Goal: Check status: Check status

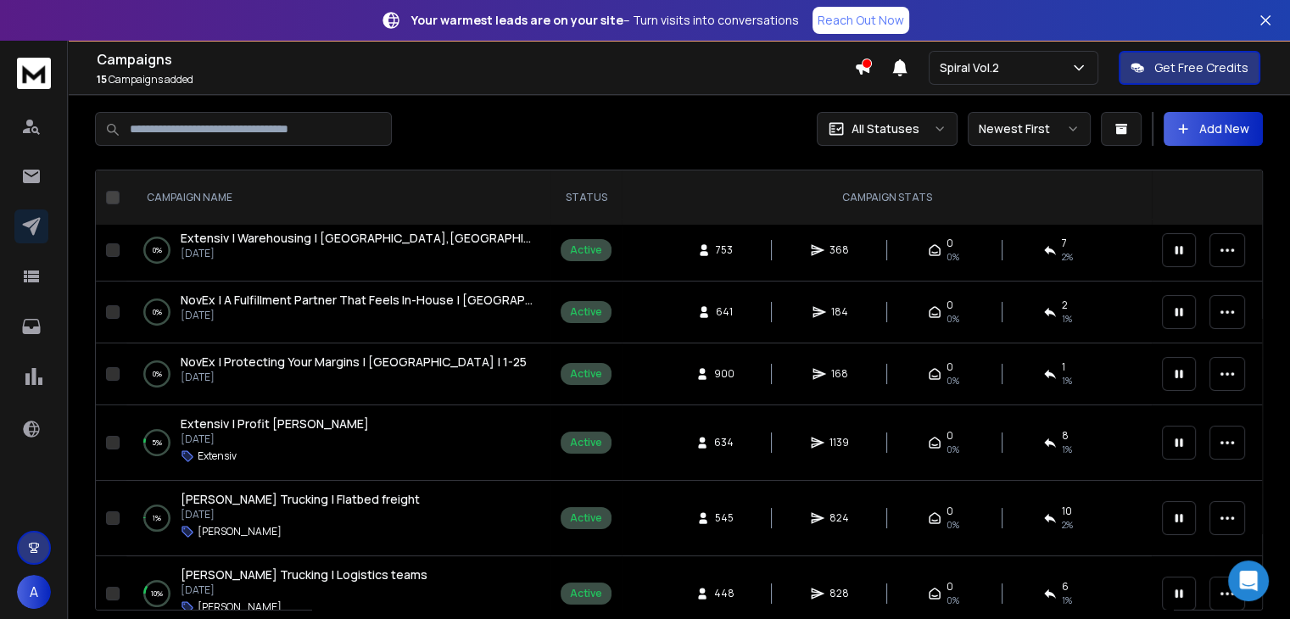
scroll to position [70, 0]
click at [310, 357] on span "NovEx | Protecting Your Margins | [GEOGRAPHIC_DATA] | 1-25" at bounding box center [354, 360] width 346 height 16
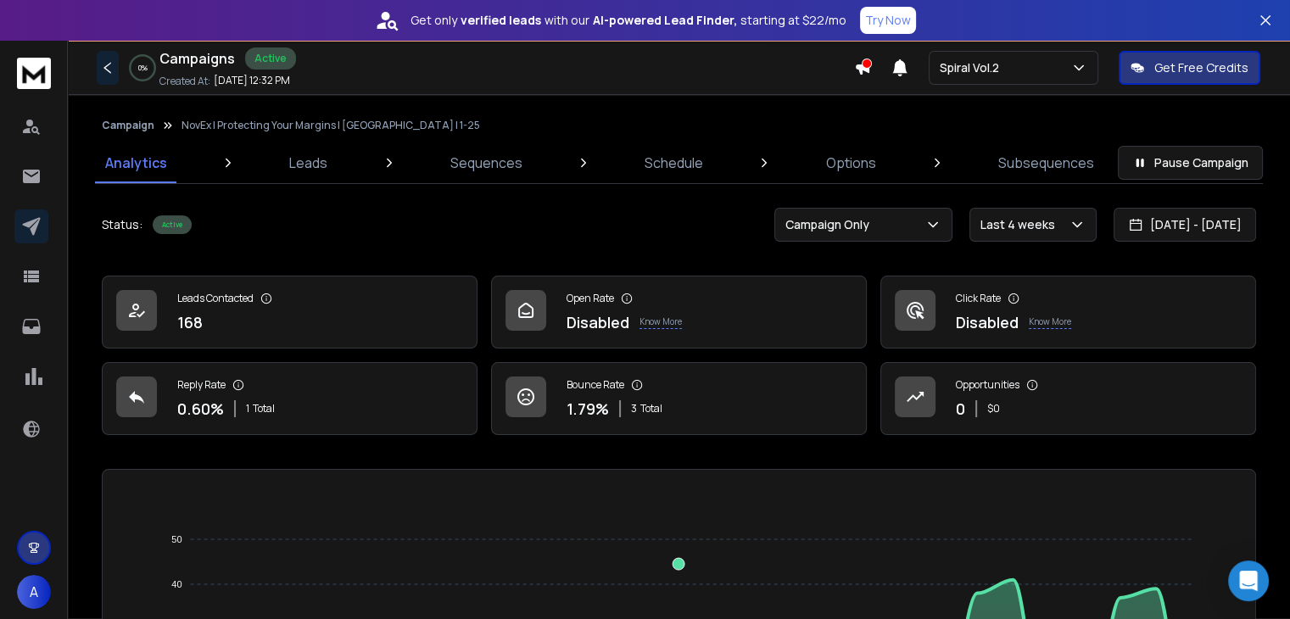
click at [106, 76] on button at bounding box center [108, 68] width 22 height 34
